Goal: Task Accomplishment & Management: Manage account settings

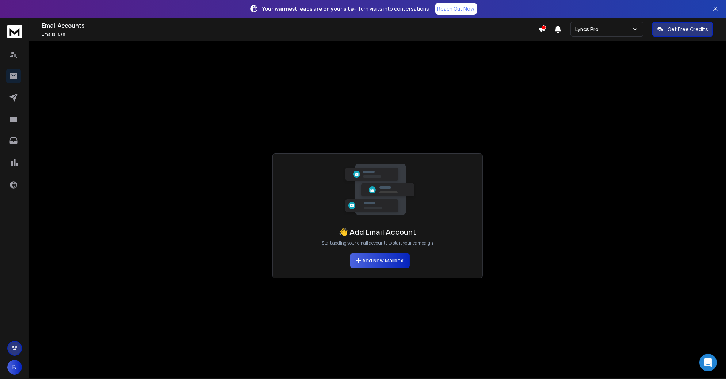
click at [678, 127] on div "👋 Add Email Account Start adding your email accounts to start your campaign Add…" at bounding box center [377, 215] width 673 height 335
click at [10, 34] on img at bounding box center [14, 32] width 15 height 14
click at [586, 30] on p "Lyncs Pro" at bounding box center [588, 29] width 26 height 7
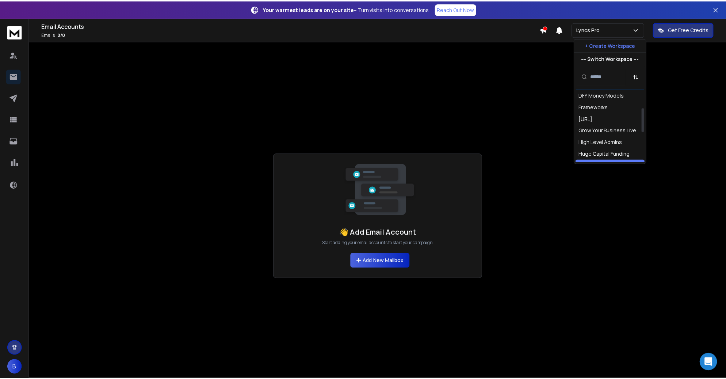
scroll to position [55, 0]
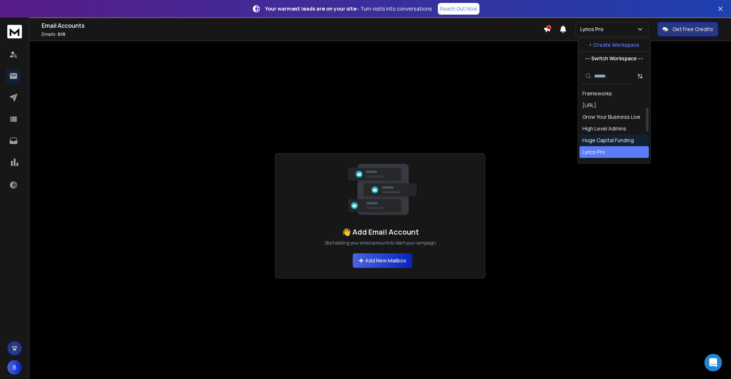
click at [618, 139] on div "Huge Capital Funding" at bounding box center [607, 140] width 51 height 7
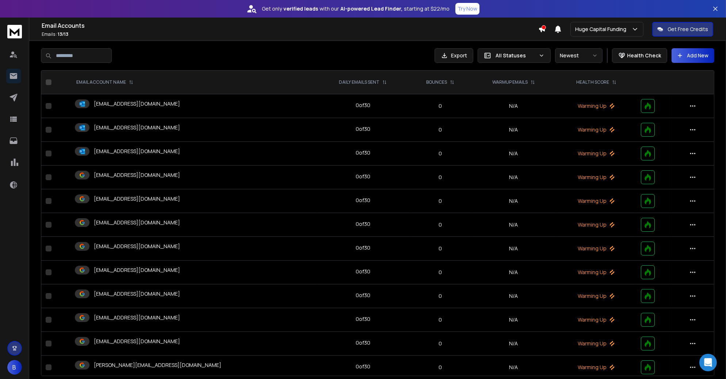
click at [257, 61] on div at bounding box center [235, 55] width 389 height 15
click at [29, 363] on div "[EMAIL_ADDRESS][DOMAIN_NAME]" at bounding box center [66, 367] width 86 height 12
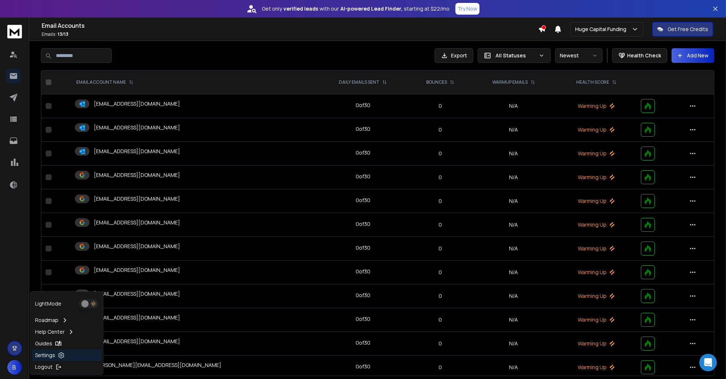
click at [49, 358] on p "Settings" at bounding box center [45, 354] width 20 height 7
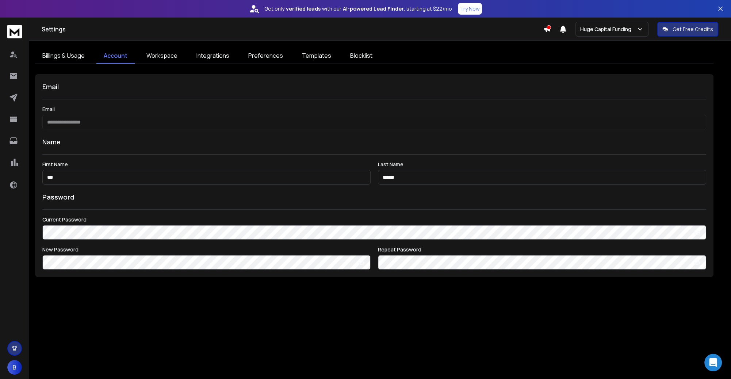
click at [162, 57] on link "Workspace" at bounding box center [162, 55] width 46 height 15
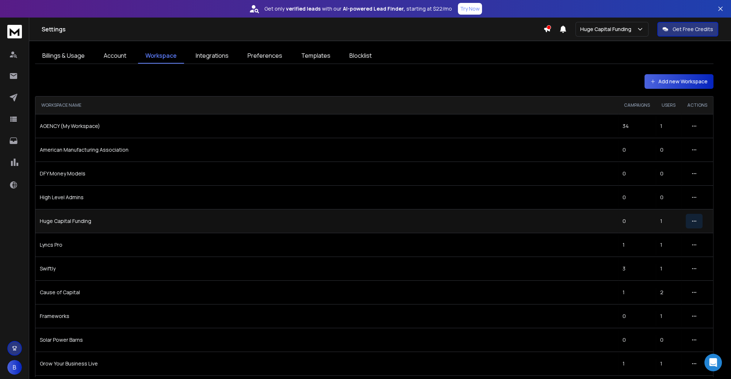
click at [694, 217] on button "button" at bounding box center [694, 221] width 17 height 15
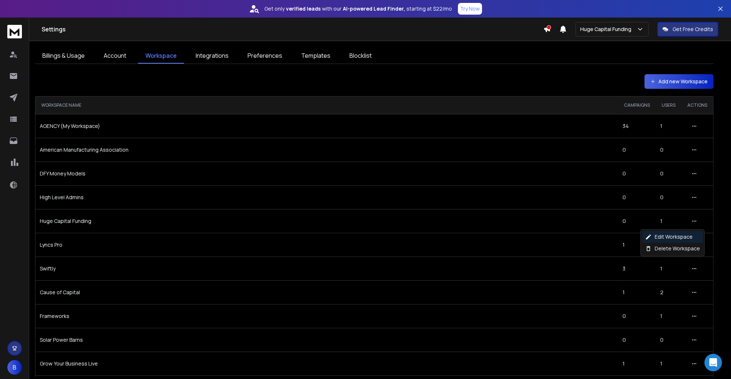
click at [657, 233] on p "Edit Workspace" at bounding box center [674, 236] width 38 height 7
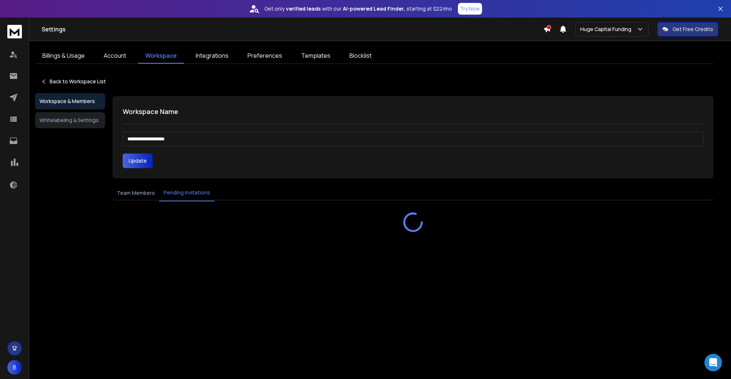
click at [192, 194] on button "Pending Invitations" at bounding box center [186, 192] width 55 height 17
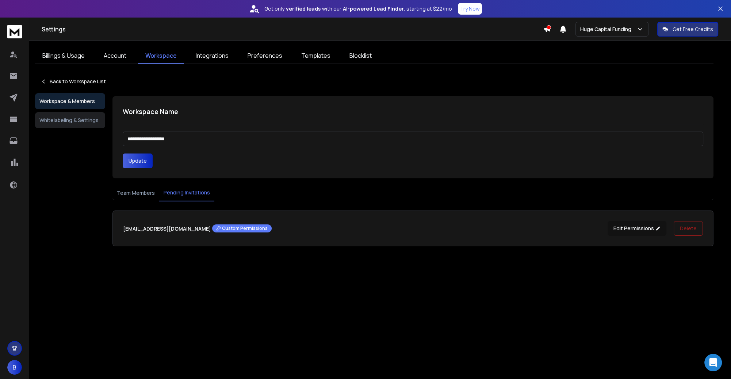
click at [134, 198] on button "Team Members" at bounding box center [135, 193] width 47 height 16
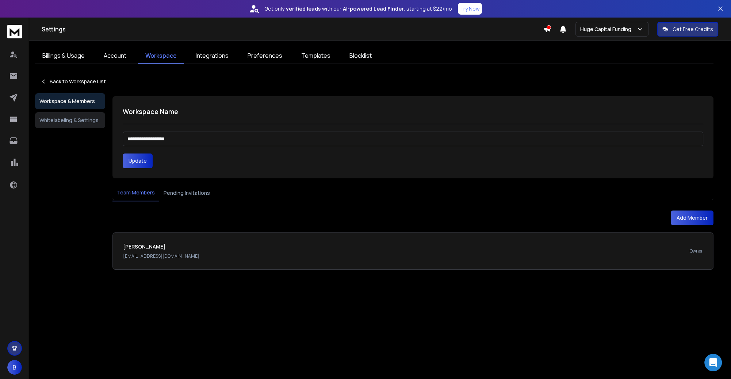
click at [686, 223] on button "Add Member" at bounding box center [692, 217] width 43 height 15
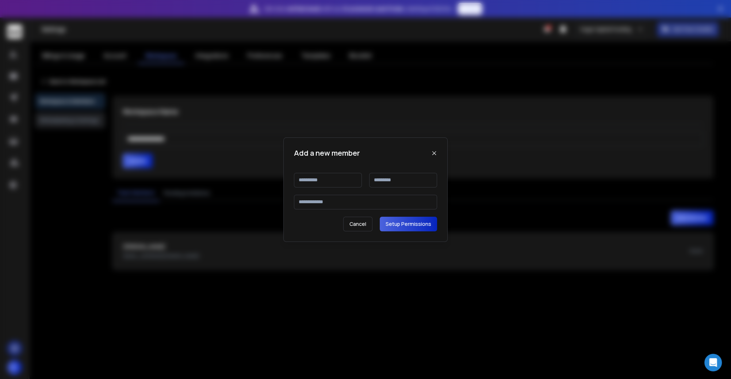
click at [330, 183] on input at bounding box center [328, 180] width 68 height 15
type input "****"
type input "******"
type input "**********"
click at [418, 224] on button "Setup Permissions" at bounding box center [408, 224] width 57 height 15
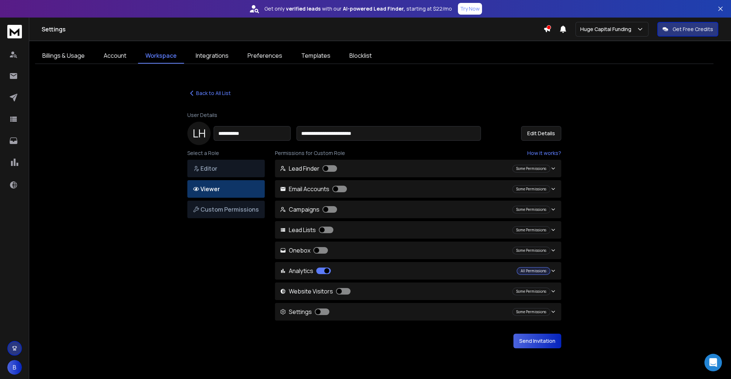
click at [343, 190] on button "button" at bounding box center [339, 189] width 15 height 7
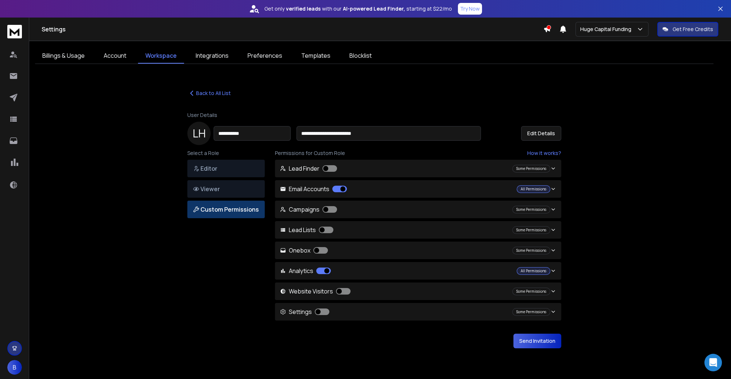
click at [325, 207] on button "button" at bounding box center [329, 209] width 15 height 7
click at [325, 233] on button "button" at bounding box center [326, 229] width 15 height 7
click at [318, 253] on button "button" at bounding box center [320, 250] width 15 height 7
click at [327, 309] on button "button" at bounding box center [322, 311] width 15 height 7
click at [328, 167] on button "button" at bounding box center [329, 168] width 15 height 7
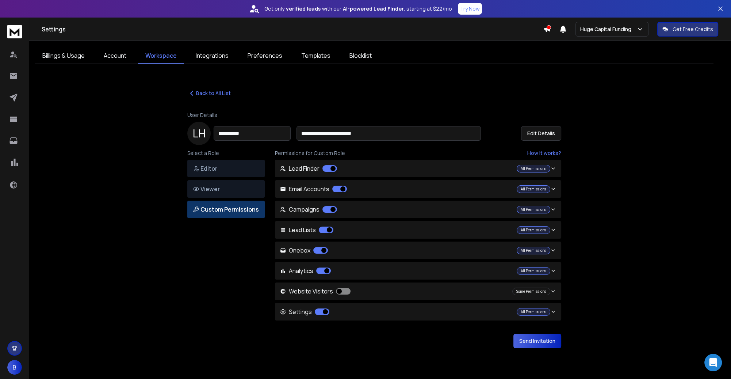
click at [539, 343] on button "Send Invitation" at bounding box center [537, 340] width 48 height 15
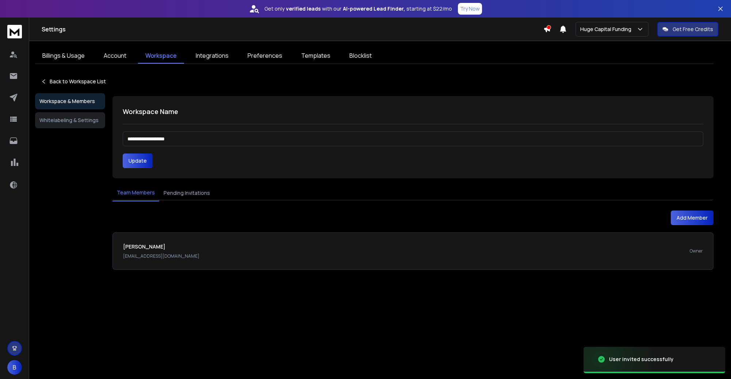
click at [710, 217] on button "Add Member" at bounding box center [692, 217] width 43 height 15
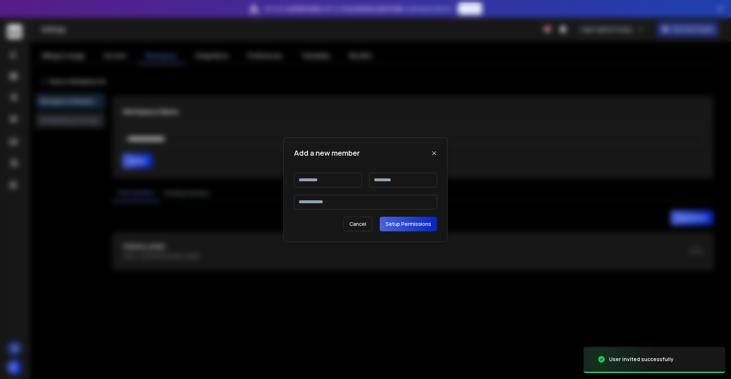
click at [325, 183] on input at bounding box center [328, 180] width 68 height 15
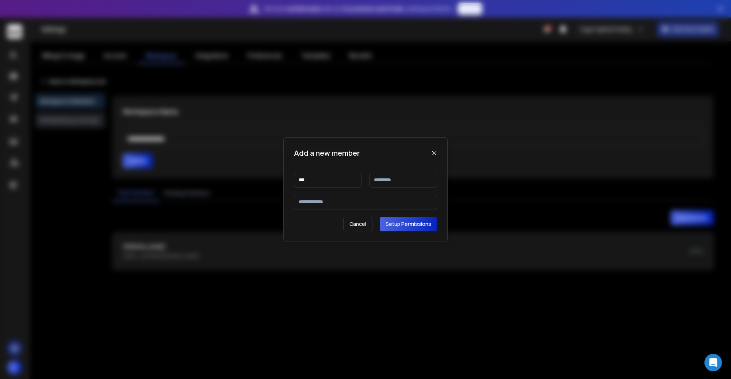
type input "***"
type input "*****"
type input "*"
type input "**********"
click at [401, 224] on button "Setup Permissions" at bounding box center [408, 224] width 57 height 15
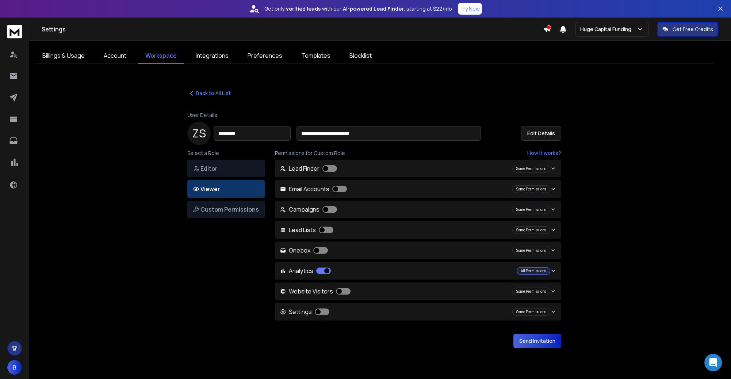
click at [342, 190] on button "button" at bounding box center [339, 189] width 15 height 7
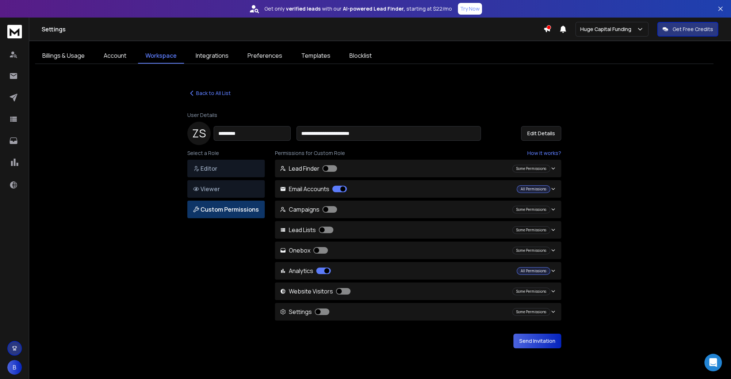
click at [0, 0] on div at bounding box center [0, 0] width 0 height 0
click at [328, 207] on button "button" at bounding box center [329, 209] width 15 height 7
click at [324, 222] on button "Lead Lists Some Permissions" at bounding box center [418, 230] width 286 height 18
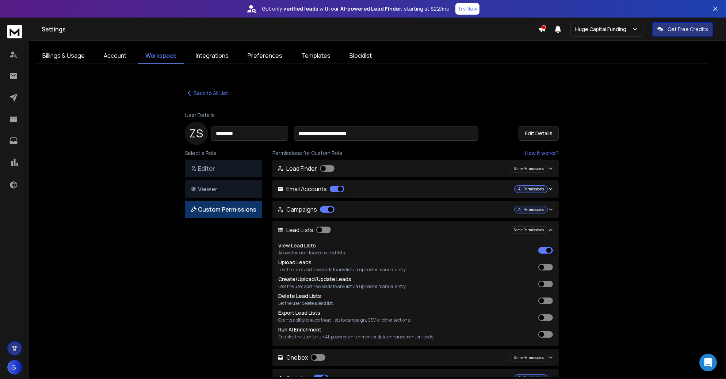
click at [326, 229] on button "button" at bounding box center [323, 229] width 15 height 7
click at [315, 360] on p "Onebox" at bounding box center [302, 357] width 48 height 9
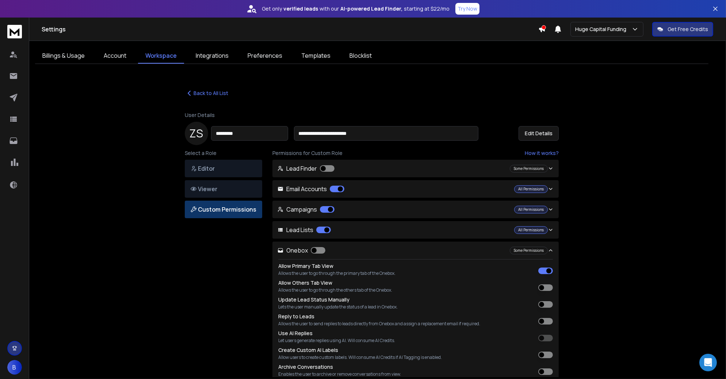
click at [320, 252] on button "button" at bounding box center [318, 250] width 15 height 7
click at [471, 254] on div "Onebox All Permissions" at bounding box center [413, 250] width 270 height 9
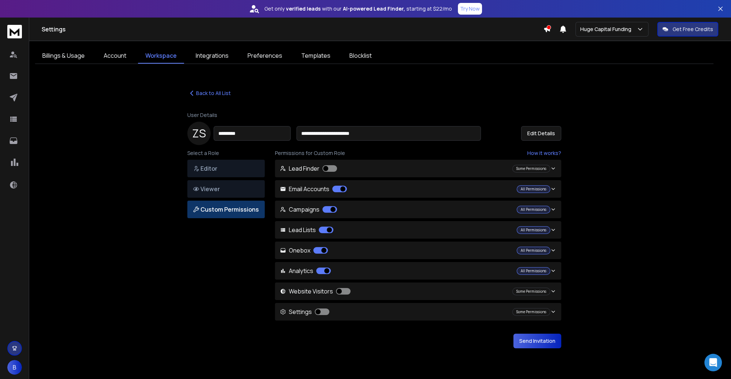
click at [314, 314] on p "Settings" at bounding box center [304, 311] width 49 height 9
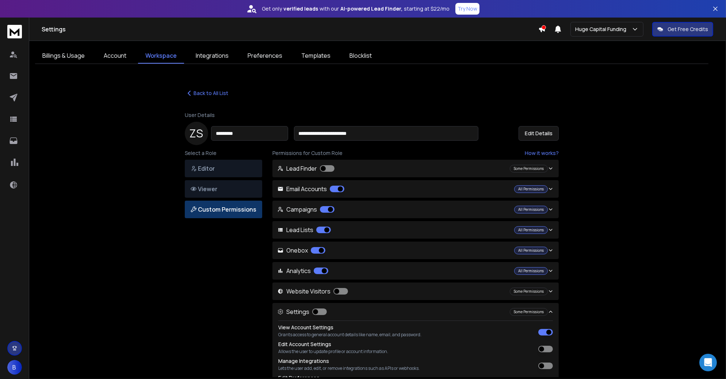
click at [320, 310] on button "button" at bounding box center [319, 311] width 15 height 7
click at [489, 313] on div "Settings All Permissions" at bounding box center [413, 311] width 270 height 9
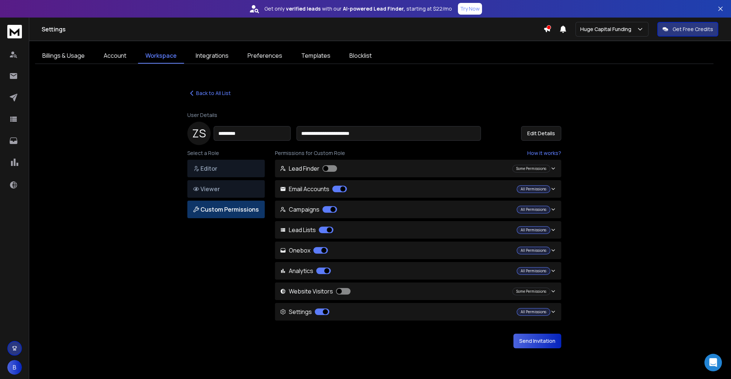
click at [526, 339] on button "Send Invitation" at bounding box center [537, 340] width 48 height 15
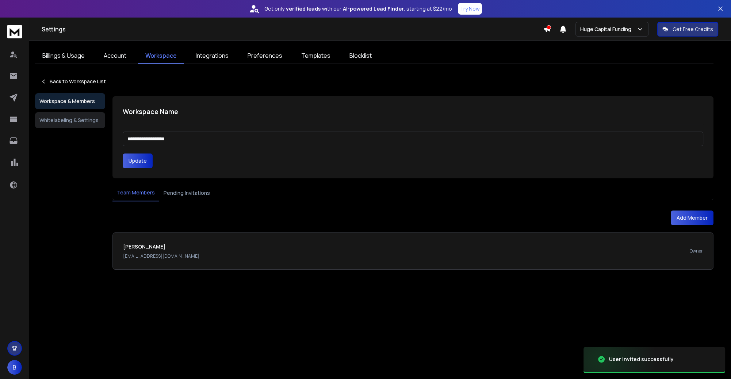
click at [58, 87] on button "Back to Workspace List" at bounding box center [73, 81] width 77 height 15
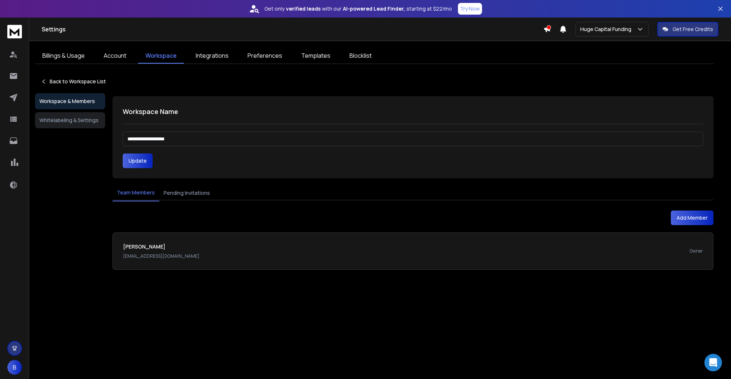
click at [58, 82] on p "Back to Workspace List" at bounding box center [78, 81] width 56 height 7
